Goal: Task Accomplishment & Management: Manage account settings

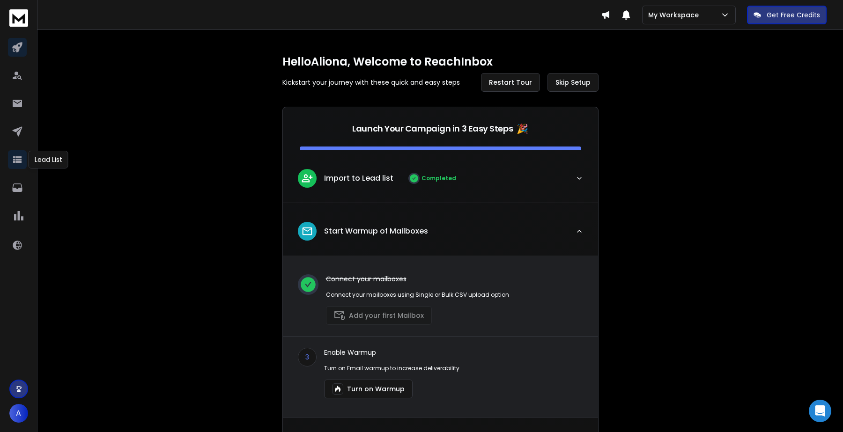
click at [19, 161] on icon at bounding box center [17, 160] width 8 height 7
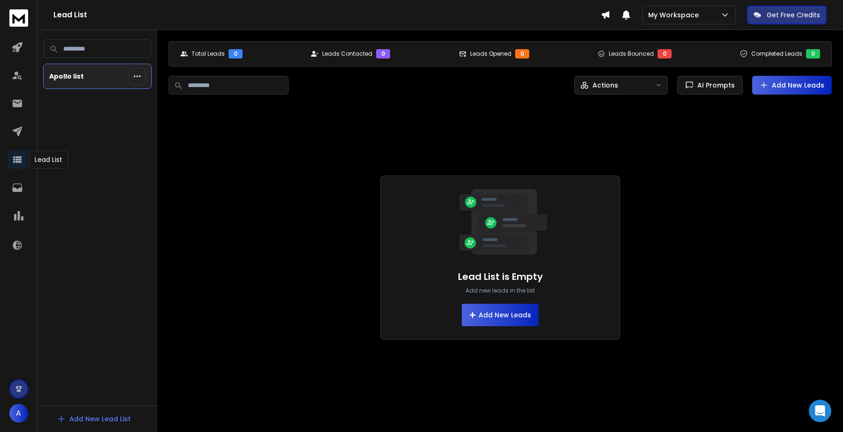
click at [19, 159] on icon at bounding box center [17, 160] width 8 height 7
click at [22, 166] on link at bounding box center [17, 159] width 19 height 19
click at [21, 132] on icon at bounding box center [17, 131] width 11 height 11
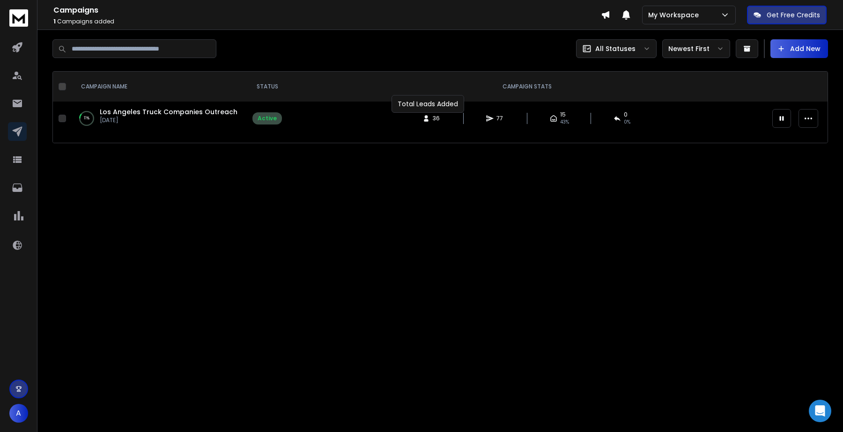
click at [433, 117] on span "36" at bounding box center [437, 118] width 9 height 7
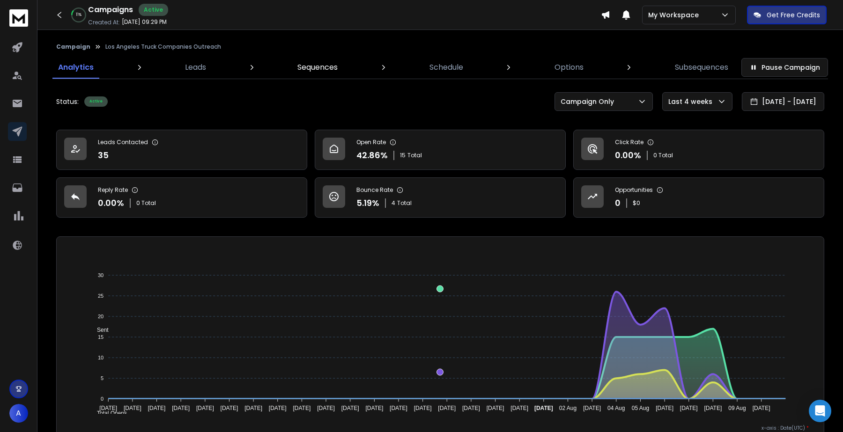
click at [321, 63] on p "Sequences" at bounding box center [318, 67] width 40 height 11
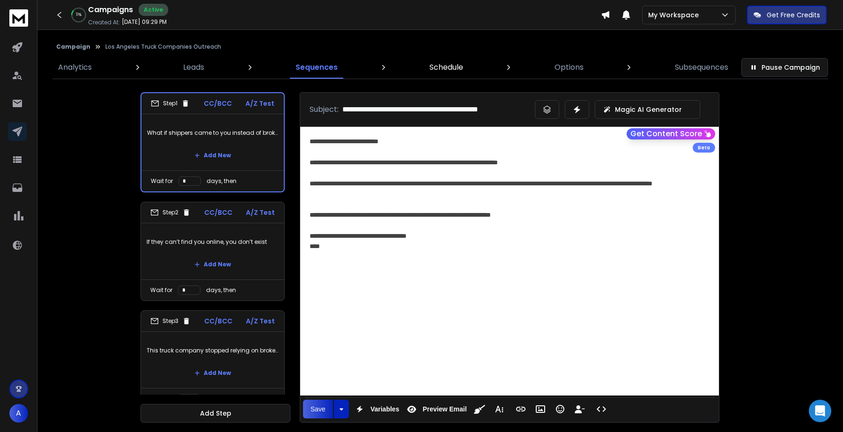
click at [443, 64] on p "Schedule" at bounding box center [447, 67] width 34 height 11
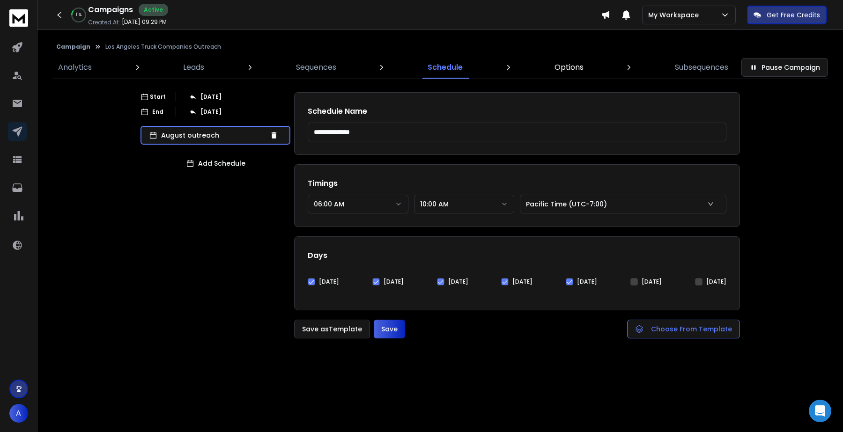
click at [569, 72] on p "Options" at bounding box center [569, 67] width 29 height 11
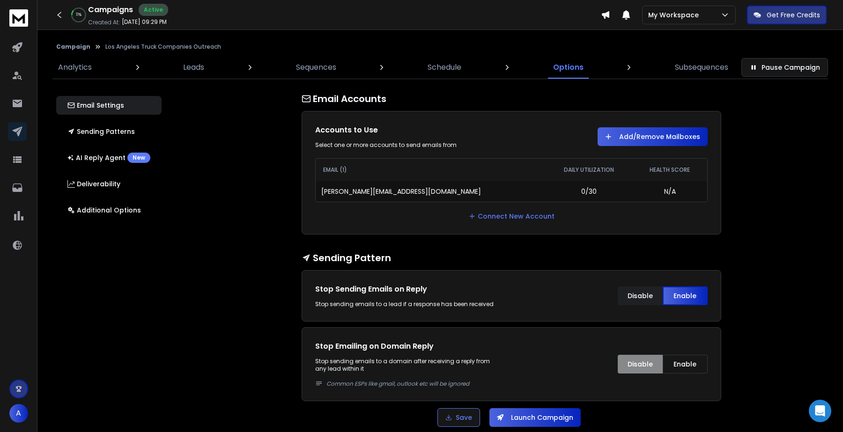
click at [545, 189] on td "0/30" at bounding box center [589, 191] width 88 height 21
click at [371, 196] on td "[PERSON_NAME][EMAIL_ADDRESS][DOMAIN_NAME]" at bounding box center [431, 191] width 230 height 21
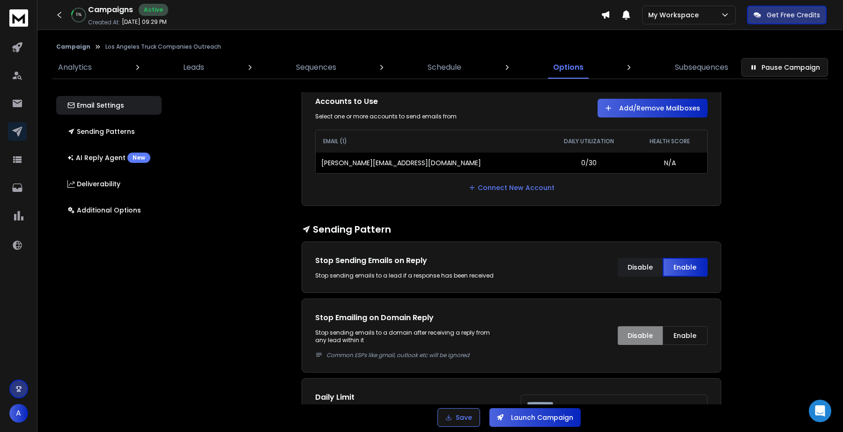
scroll to position [28, 0]
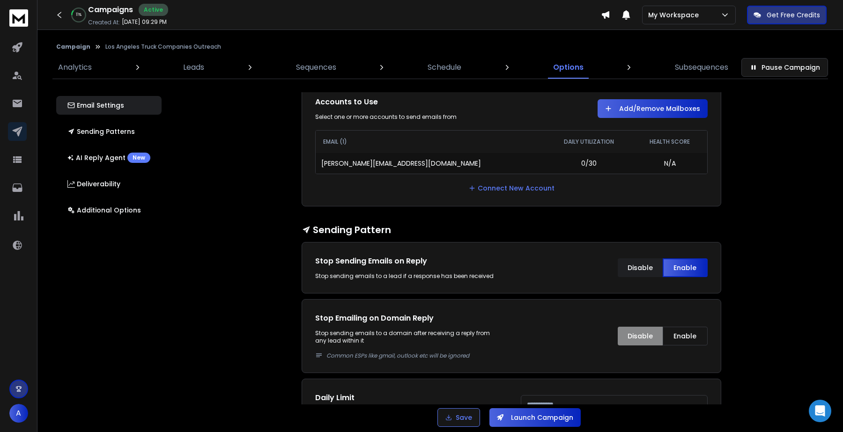
click at [545, 164] on td "0/30" at bounding box center [589, 163] width 88 height 21
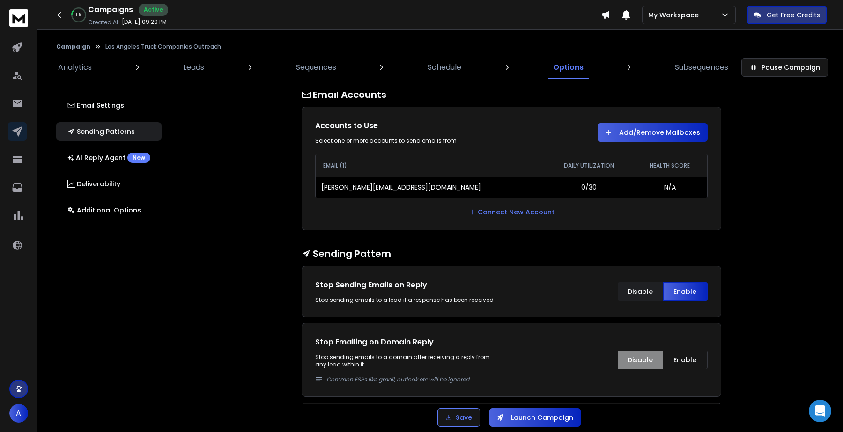
scroll to position [0, 0]
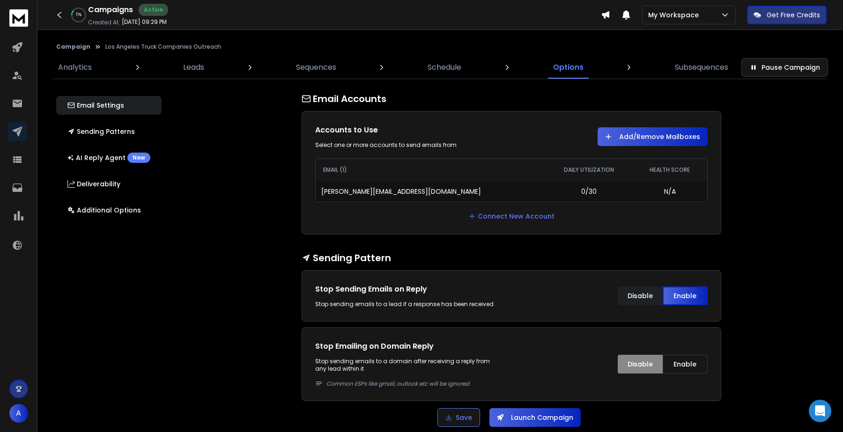
click at [545, 188] on td "0/30" at bounding box center [589, 191] width 88 height 21
click at [380, 194] on p "[PERSON_NAME][EMAIL_ADDRESS][DOMAIN_NAME]" at bounding box center [401, 191] width 160 height 9
click at [639, 194] on p "N/A" at bounding box center [670, 191] width 63 height 9
click at [667, 191] on p "N/A" at bounding box center [670, 191] width 63 height 9
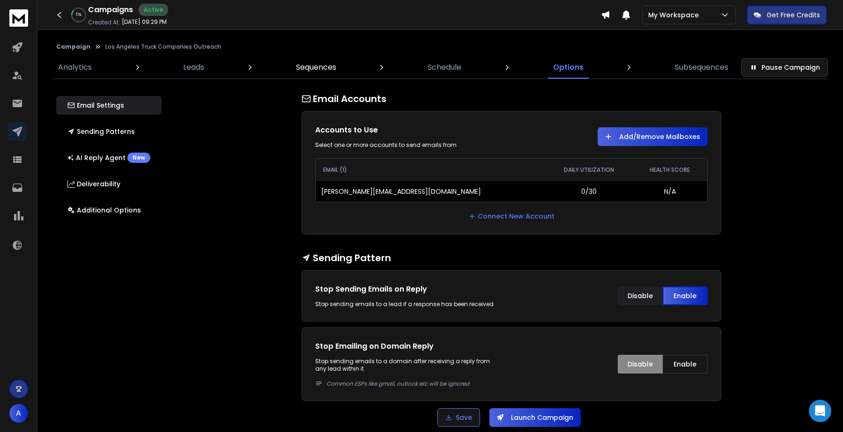
click at [335, 62] on p "Sequences" at bounding box center [316, 67] width 40 height 11
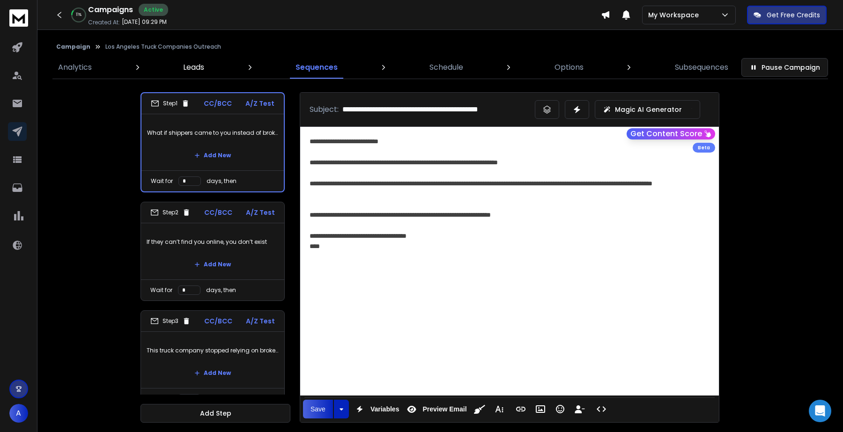
click at [201, 65] on p "Leads" at bounding box center [193, 67] width 21 height 11
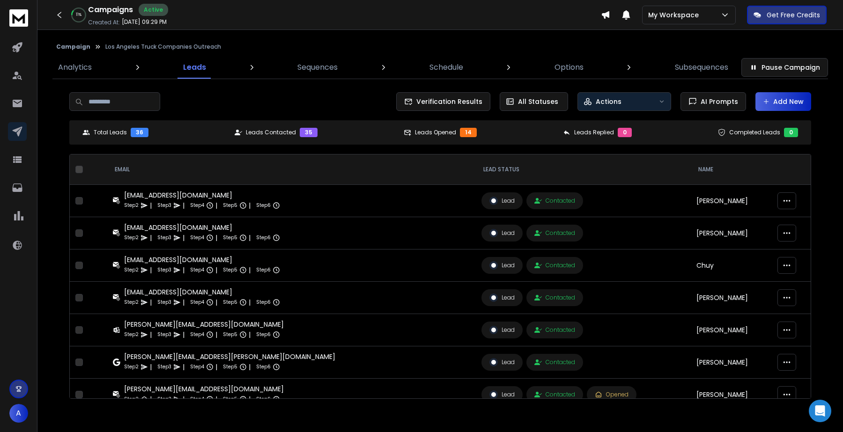
click at [635, 100] on div "Actions" at bounding box center [619, 101] width 71 height 9
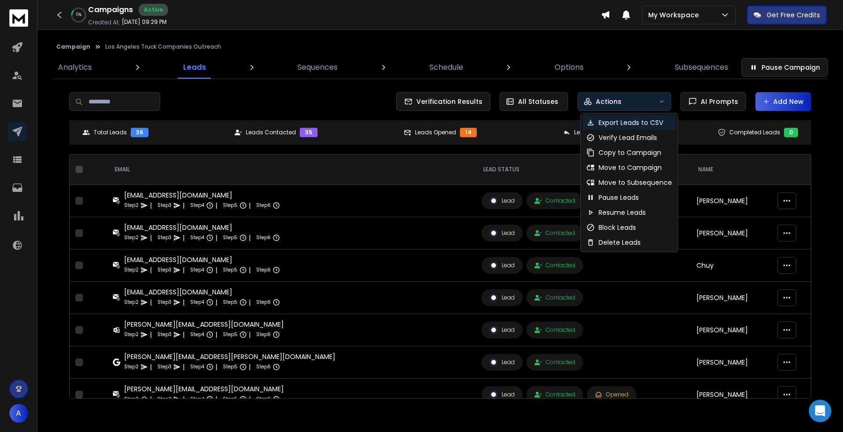
click at [635, 100] on div "Actions" at bounding box center [619, 101] width 71 height 9
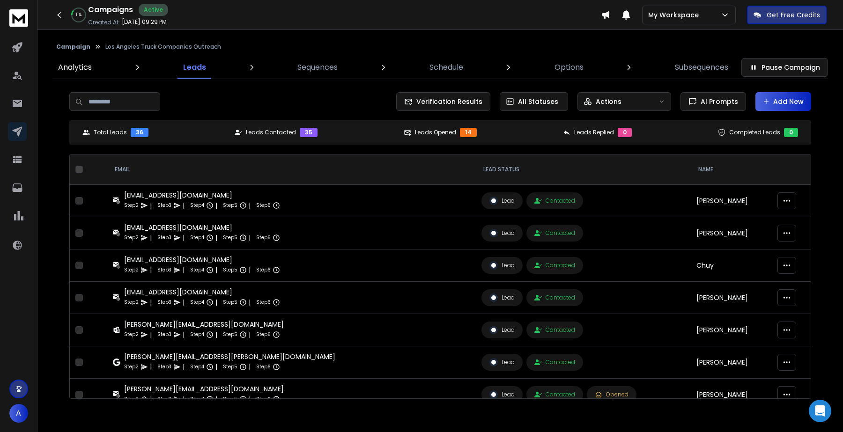
click at [89, 65] on p "Analytics" at bounding box center [75, 67] width 34 height 11
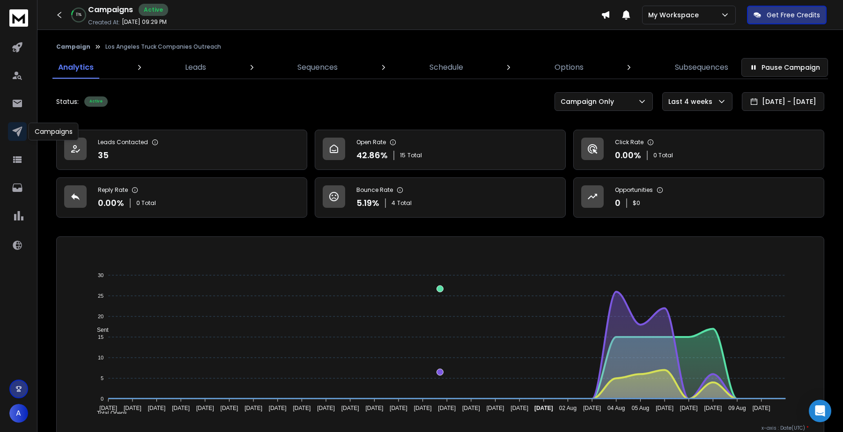
click at [18, 132] on icon at bounding box center [17, 132] width 10 height 10
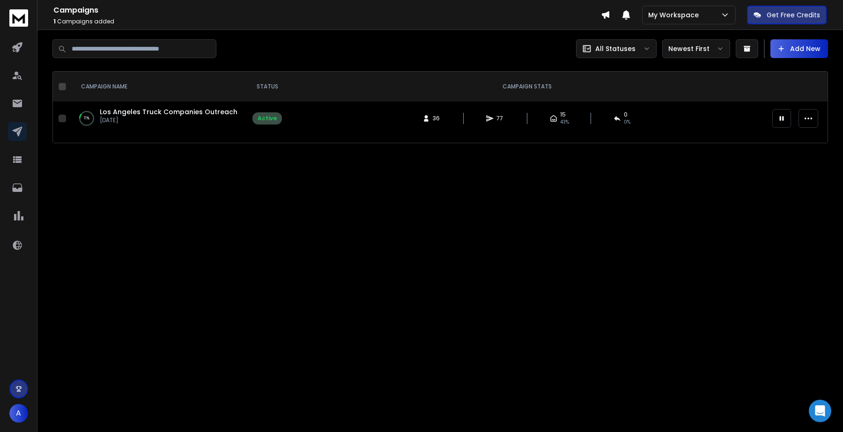
click at [809, 115] on icon "button" at bounding box center [808, 118] width 9 height 9
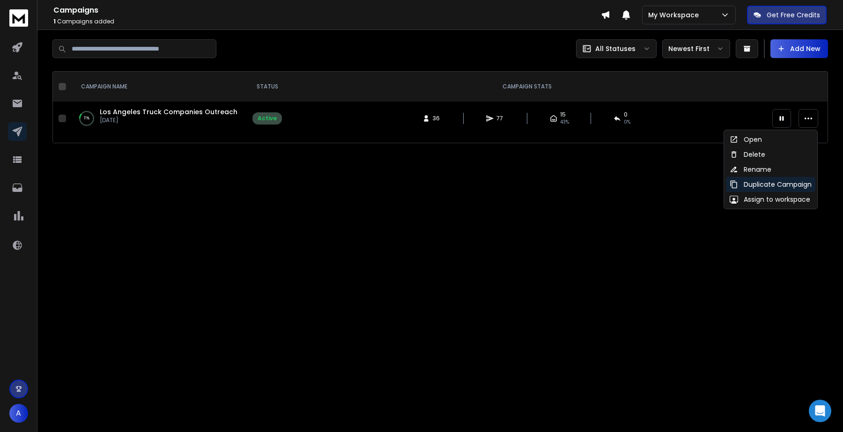
click at [613, 224] on div "Your warmest leads are on your site – Turn visits into conversations Reach Out …" at bounding box center [421, 216] width 843 height 432
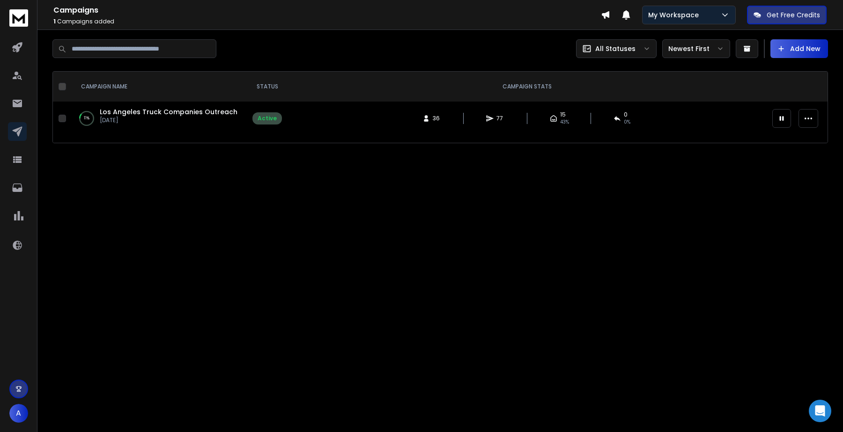
click at [708, 14] on div "My Workspace" at bounding box center [690, 14] width 82 height 9
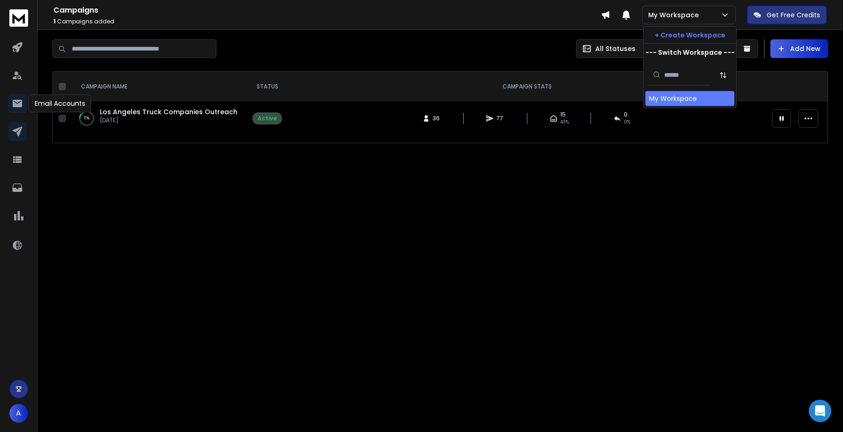
click at [17, 108] on icon at bounding box center [17, 103] width 11 height 11
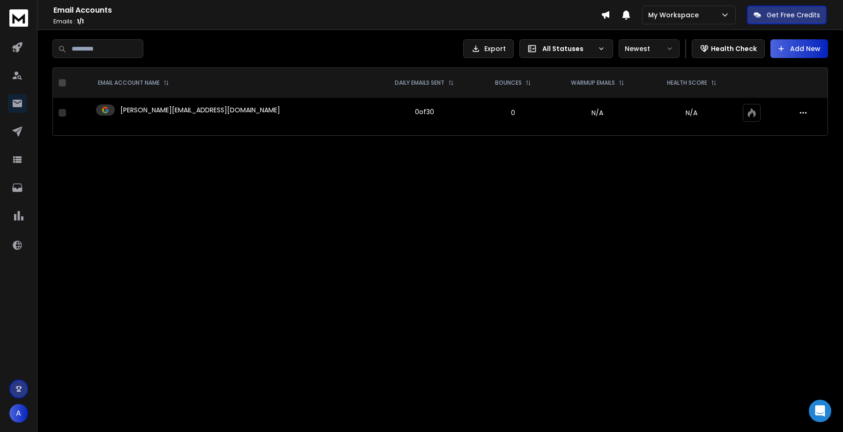
click at [801, 111] on icon at bounding box center [803, 113] width 8 height 8
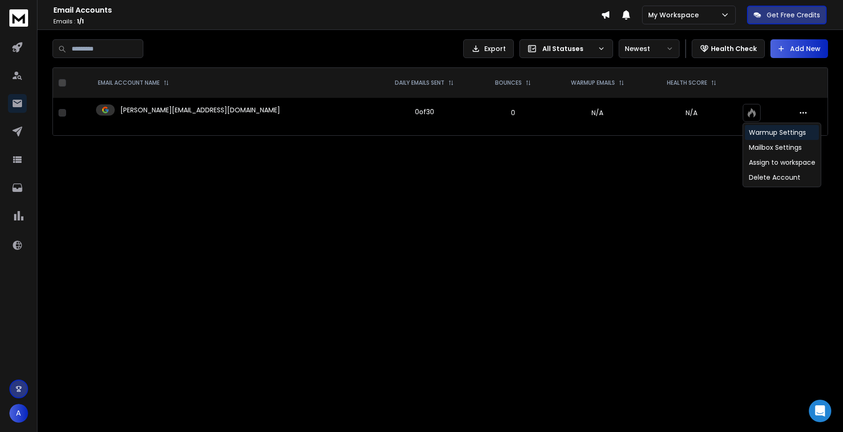
click at [765, 133] on div "Warmup Settings" at bounding box center [783, 132] width 74 height 15
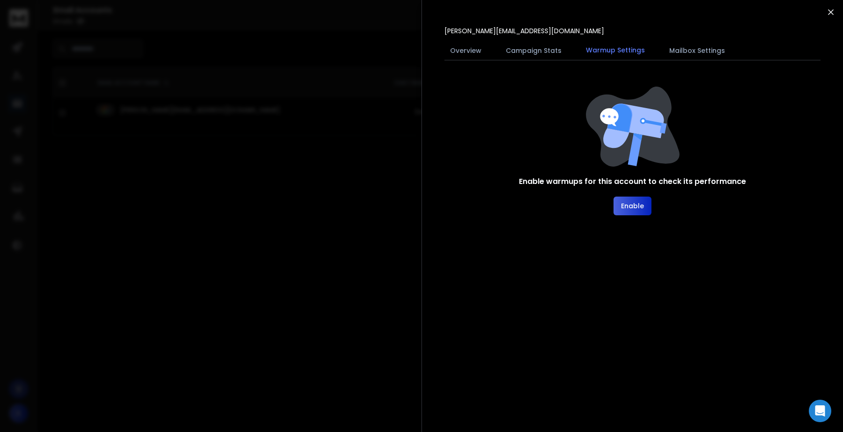
click at [829, 12] on icon "button" at bounding box center [831, 12] width 5 height 5
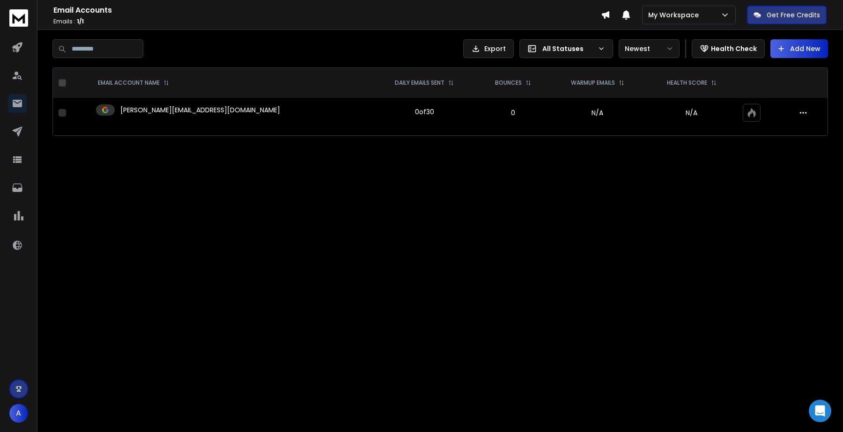
click at [747, 117] on icon at bounding box center [751, 112] width 9 height 9
click at [415, 111] on div "0 of 30" at bounding box center [424, 111] width 19 height 9
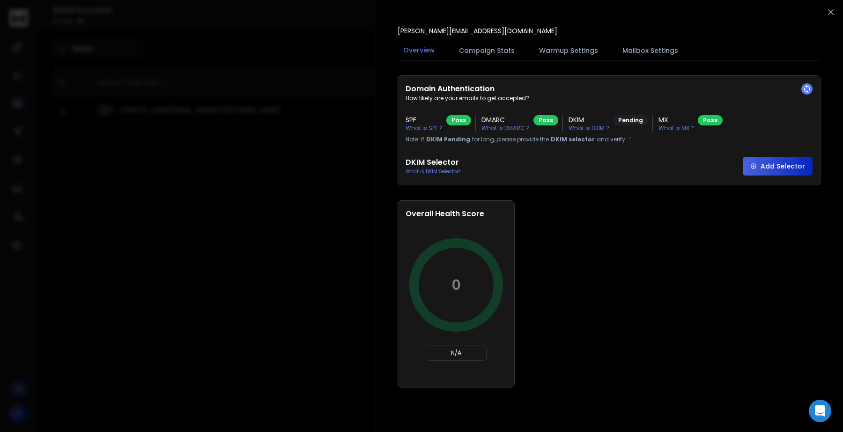
click at [490, 49] on button "Campaign Stats" at bounding box center [487, 50] width 67 height 21
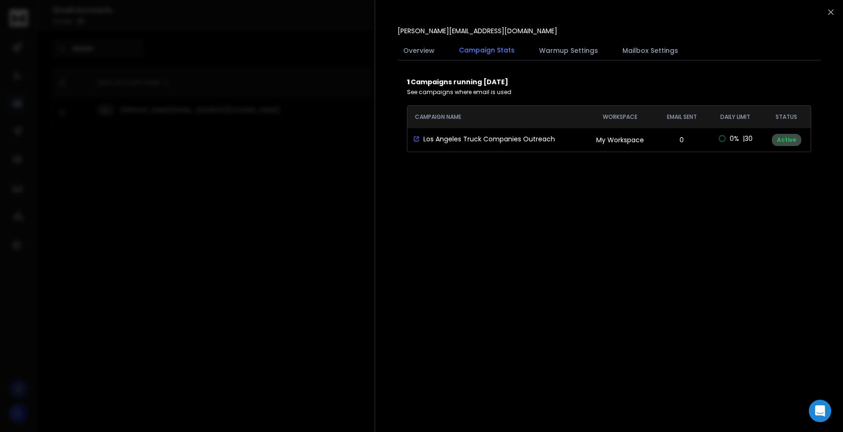
click at [578, 50] on button "Warmup Settings" at bounding box center [569, 50] width 70 height 21
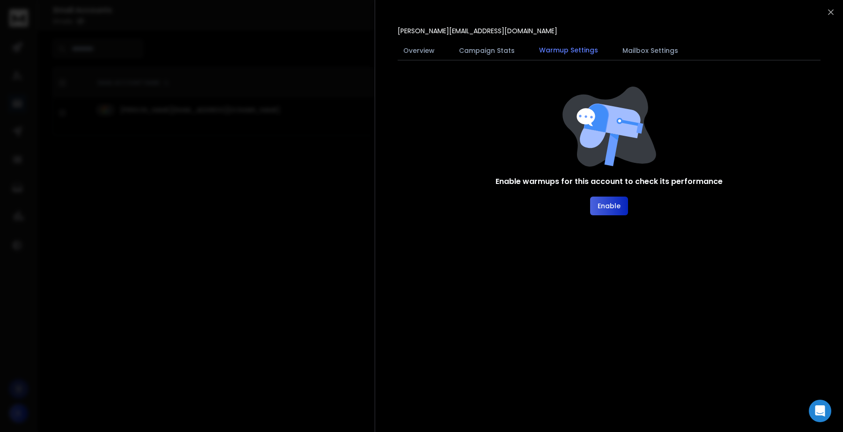
click at [631, 48] on button "Mailbox Settings" at bounding box center [650, 50] width 67 height 21
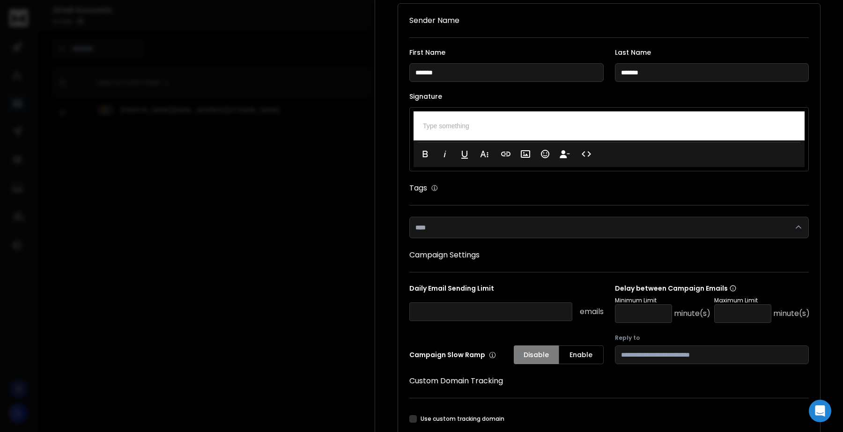
scroll to position [91, 0]
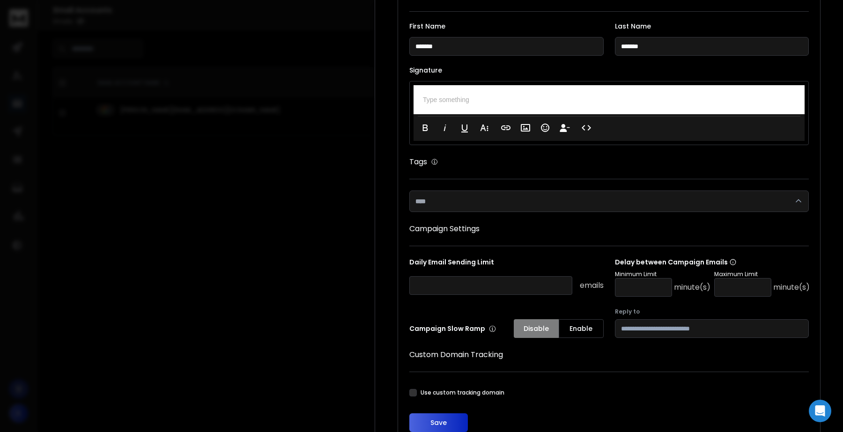
click at [470, 290] on input "**" at bounding box center [491, 285] width 163 height 19
drag, startPoint x: 470, startPoint y: 290, endPoint x: 350, endPoint y: 281, distance: 120.3
click at [350, 281] on body "Your warmest leads are on your site – Turn visits into conversations Reach Out …" at bounding box center [421, 216] width 843 height 432
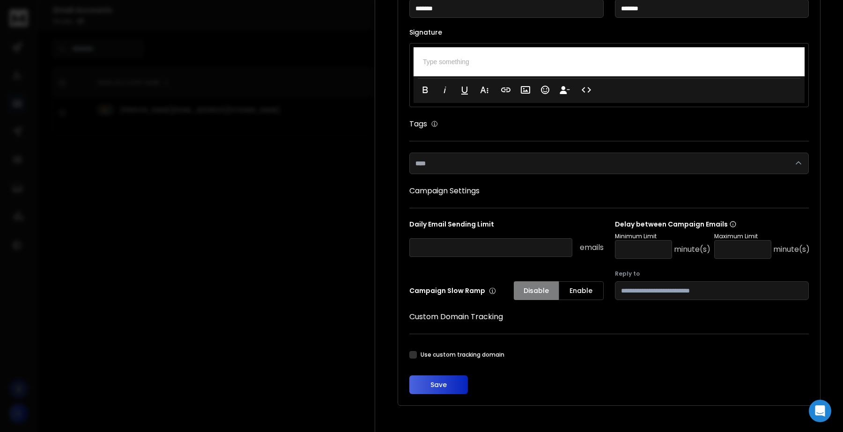
type input "**"
click at [438, 390] on button "Save" at bounding box center [439, 385] width 59 height 19
